Goal: Navigation & Orientation: Find specific page/section

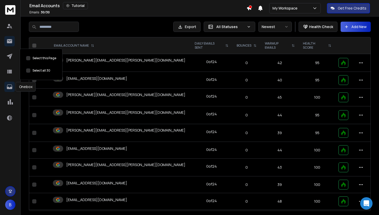
click at [13, 87] on link at bounding box center [9, 87] width 10 height 10
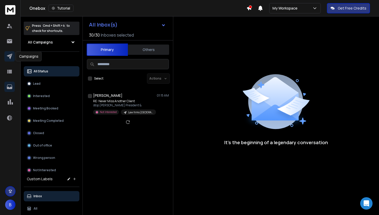
click at [10, 57] on icon at bounding box center [9, 56] width 5 height 5
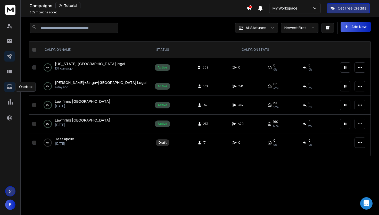
click at [11, 85] on icon at bounding box center [9, 87] width 6 height 6
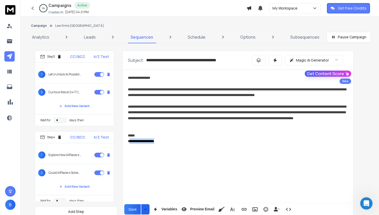
scroll to position [236, 0]
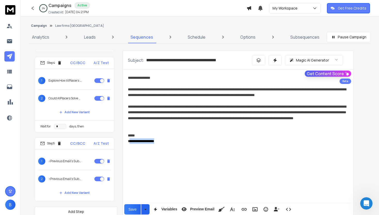
click at [178, 158] on div "**********" at bounding box center [238, 134] width 230 height 129
click at [365, 203] on icon "Open Intercom Messenger" at bounding box center [365, 203] width 9 height 9
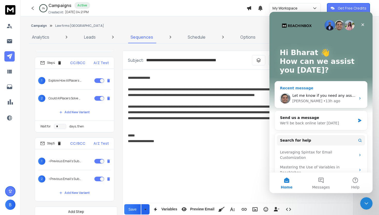
click at [333, 100] on div "[PERSON_NAME] • 13h ago" at bounding box center [323, 100] width 63 height 5
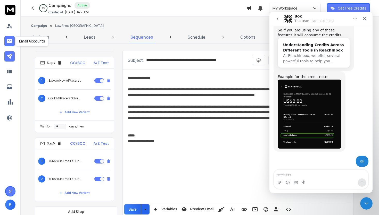
scroll to position [6521, 0]
